Goal: Task Accomplishment & Management: Manage account settings

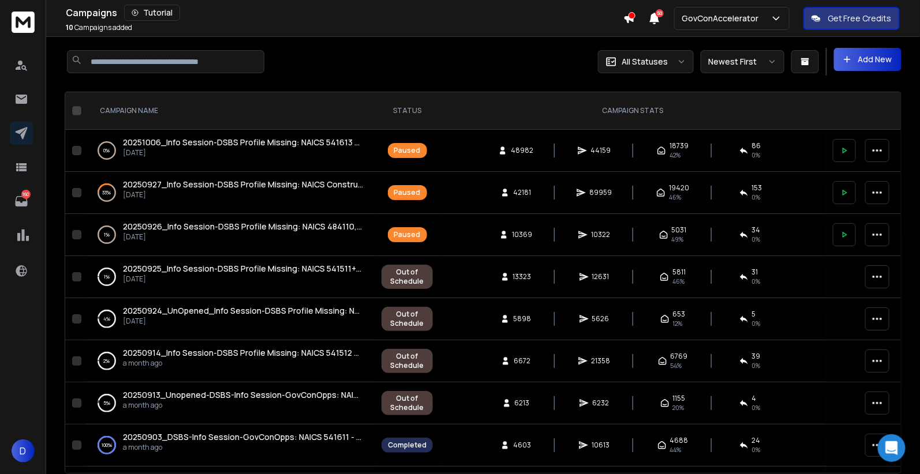
scroll to position [1, 0]
click at [310, 64] on div at bounding box center [274, 62] width 418 height 28
click at [406, 50] on div at bounding box center [274, 62] width 418 height 28
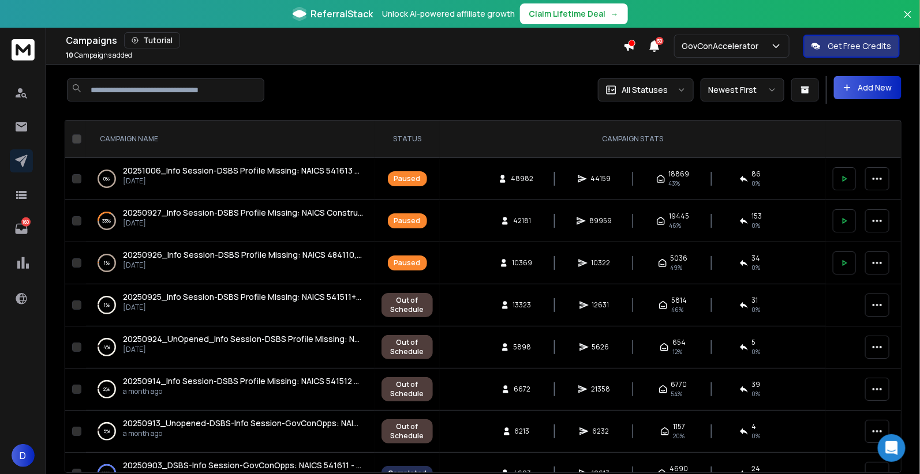
click at [906, 19] on icon "Close banner" at bounding box center [908, 14] width 10 height 10
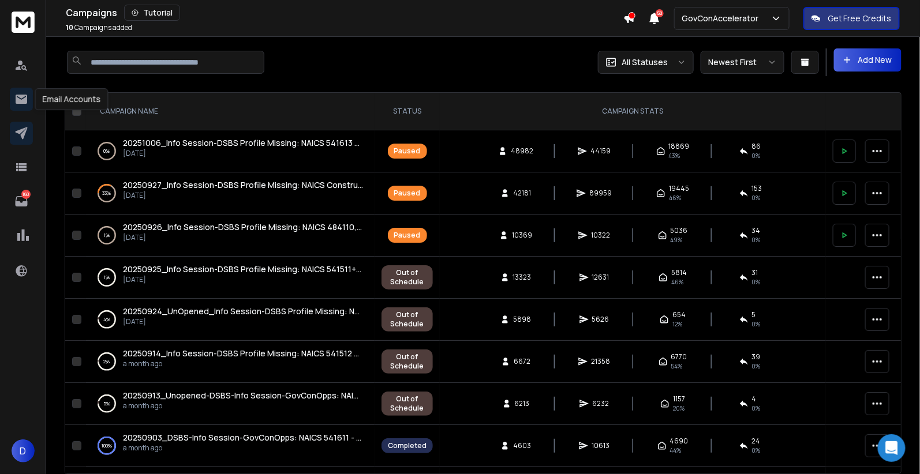
click at [17, 97] on icon at bounding box center [21, 99] width 14 height 14
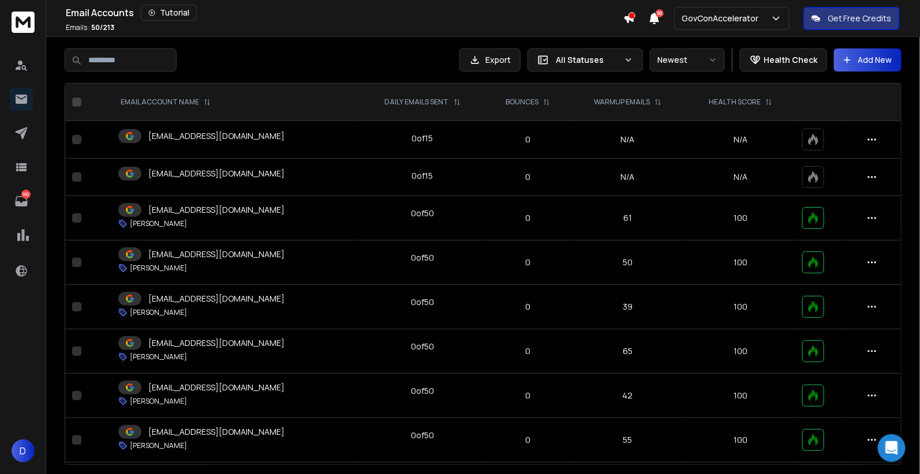
click at [313, 71] on div at bounding box center [259, 59] width 388 height 23
click at [597, 55] on p "All Statuses" at bounding box center [587, 60] width 63 height 12
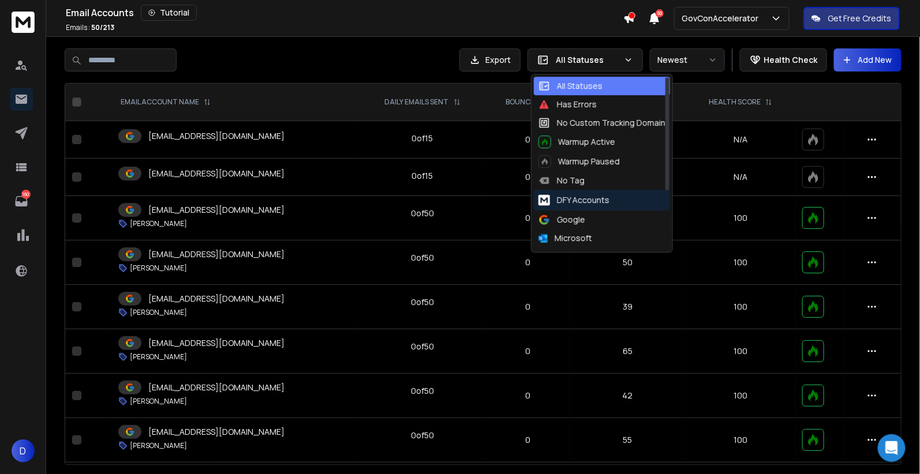
scroll to position [89, 0]
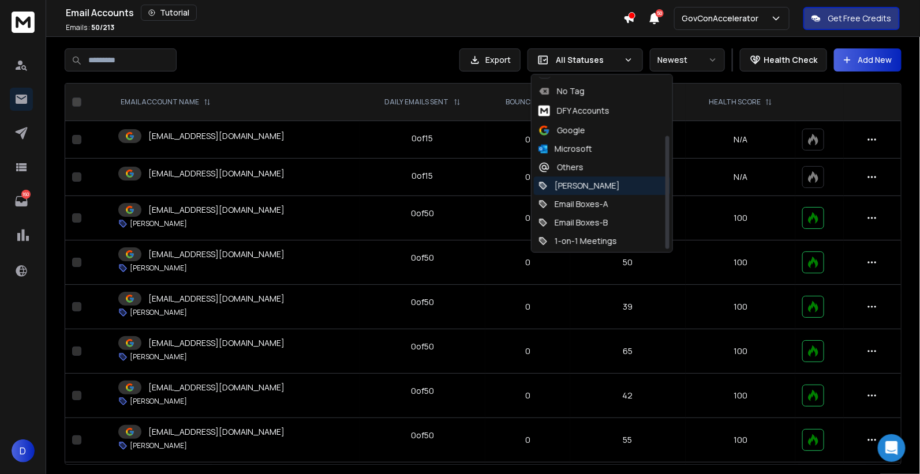
click at [577, 185] on div "Melanie Snow" at bounding box center [579, 186] width 81 height 12
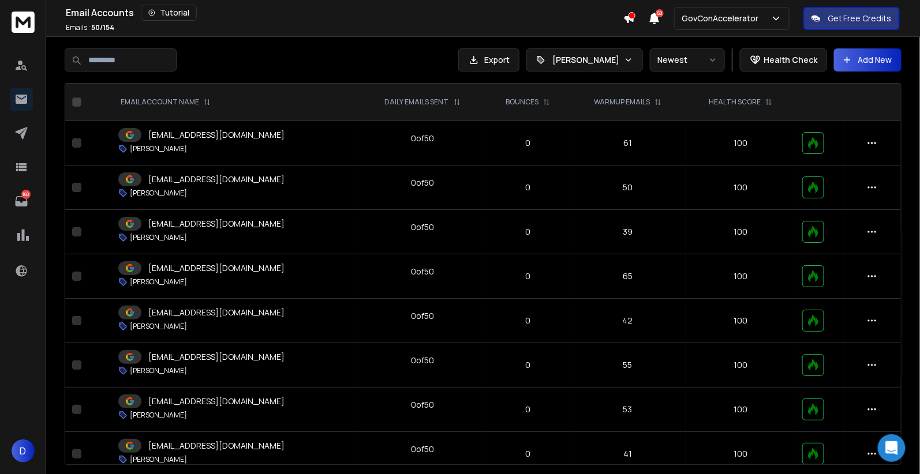
click at [312, 49] on div at bounding box center [258, 59] width 387 height 23
